Goal: Task Accomplishment & Management: Manage account settings

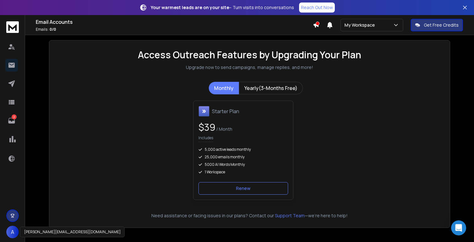
click at [13, 232] on span "A" at bounding box center [12, 232] width 13 height 13
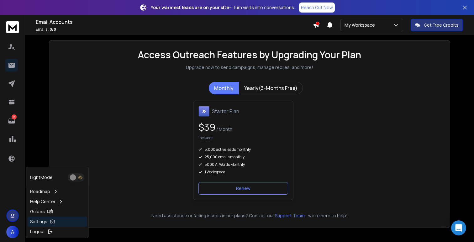
click at [37, 217] on div "Settings" at bounding box center [58, 222] width 60 height 10
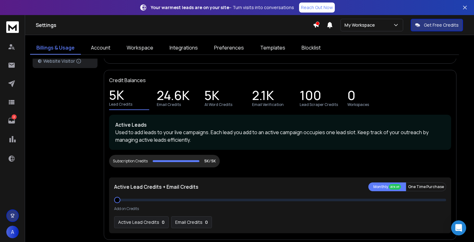
scroll to position [84, 0]
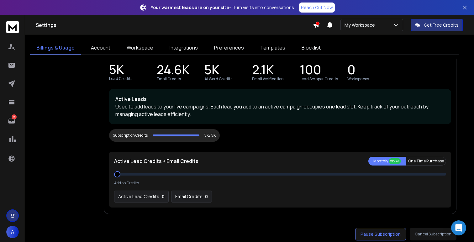
click at [266, 52] on link "Templates" at bounding box center [273, 47] width 38 height 13
